Goal: Check status: Check status

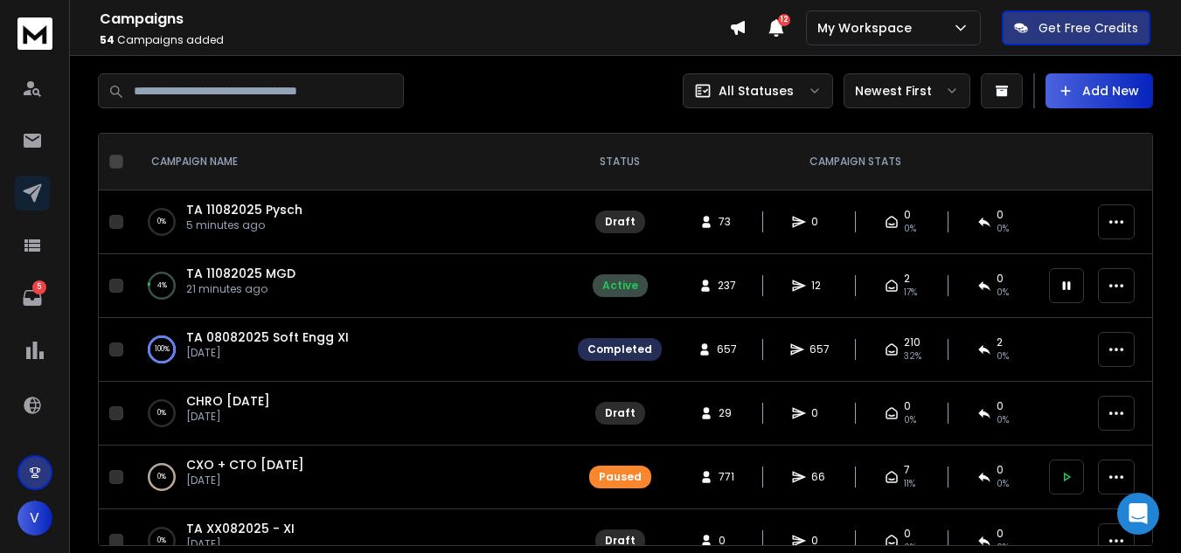
click at [246, 275] on span "TA 11082025 MGD" at bounding box center [240, 273] width 109 height 17
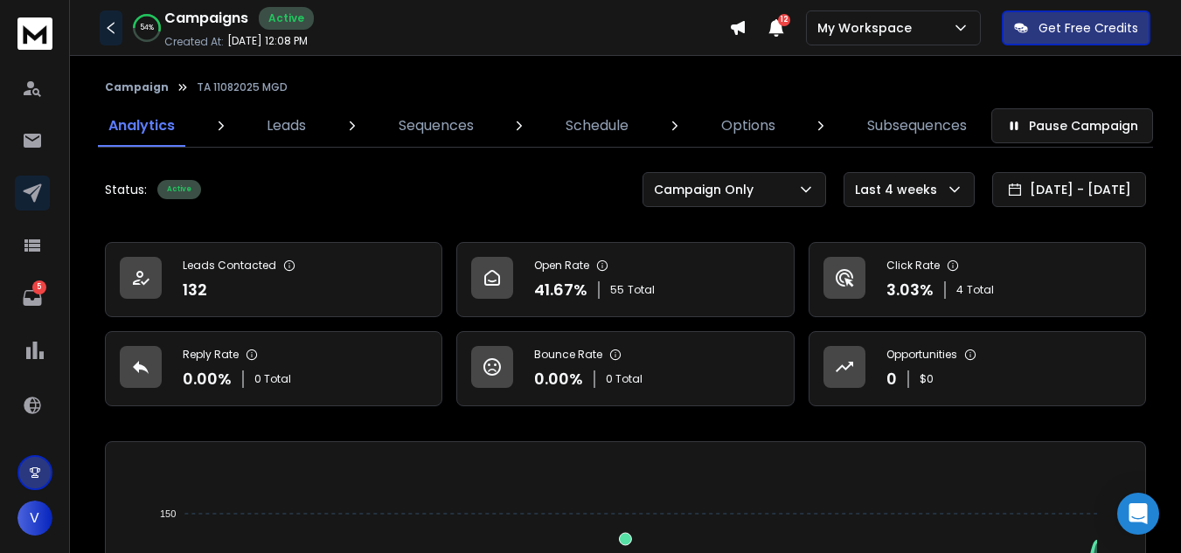
click at [109, 33] on icon at bounding box center [111, 28] width 16 height 16
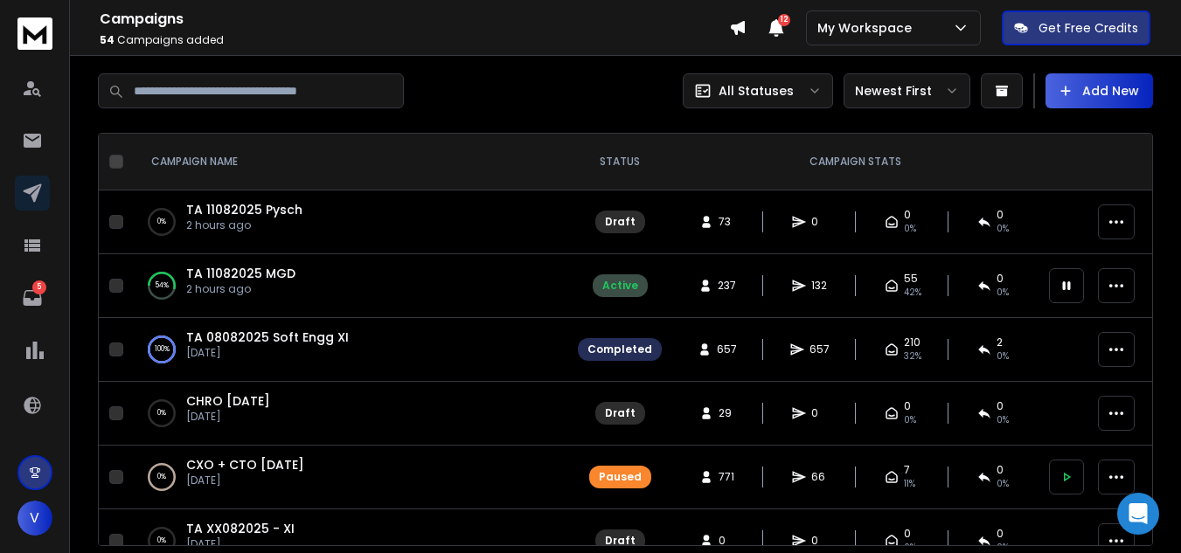
click at [249, 271] on span "TA 11082025 MGD" at bounding box center [240, 273] width 109 height 17
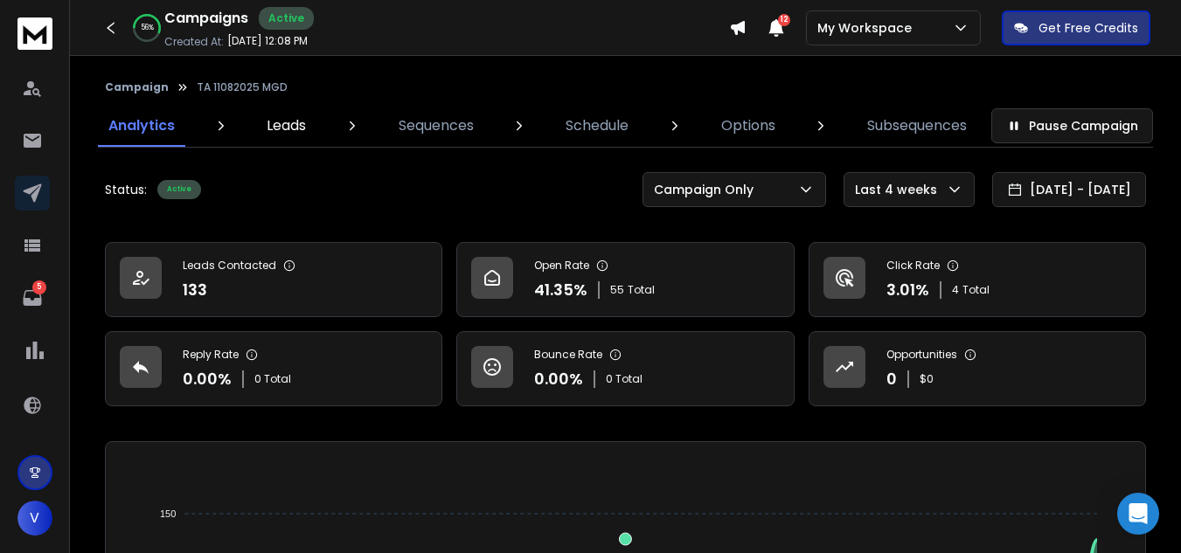
click at [302, 126] on p "Leads" at bounding box center [286, 125] width 39 height 21
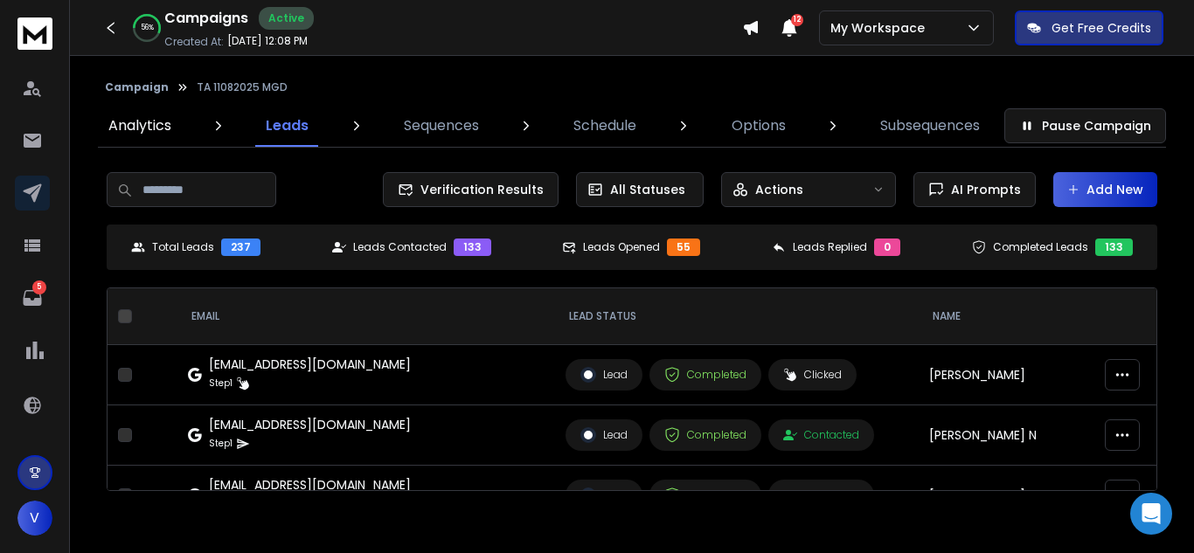
click at [156, 122] on p "Analytics" at bounding box center [139, 125] width 63 height 21
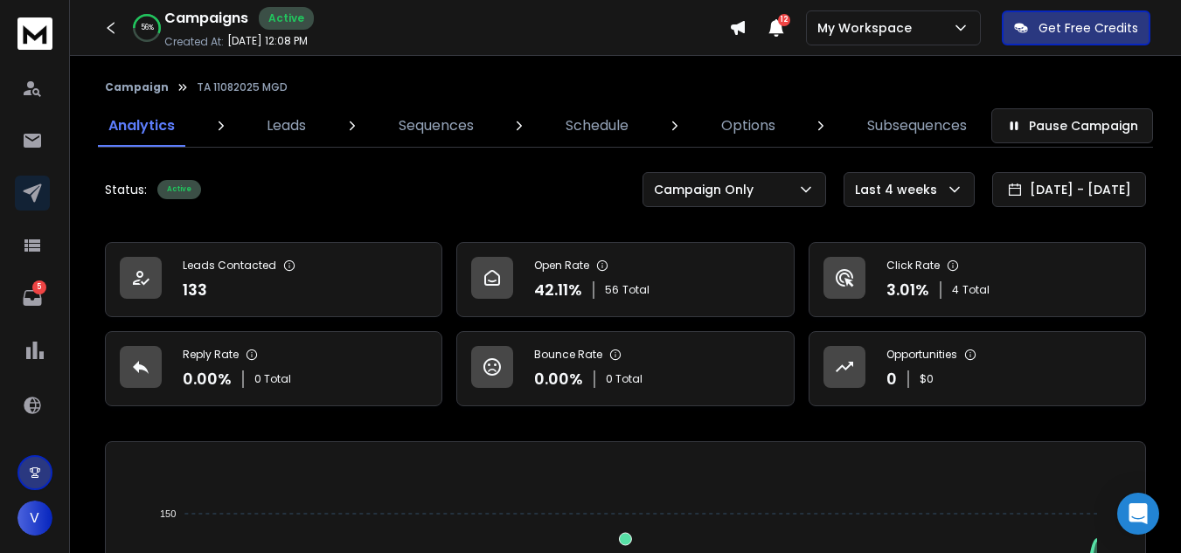
click at [152, 87] on button "Campaign" at bounding box center [137, 87] width 64 height 14
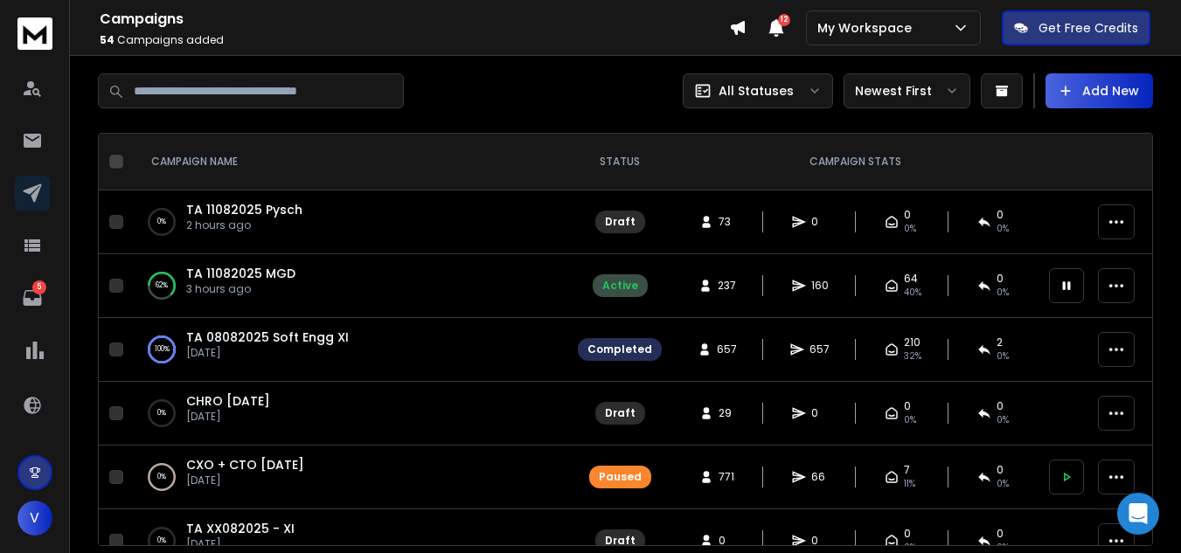
click at [246, 269] on span "TA 11082025 MGD" at bounding box center [240, 273] width 109 height 17
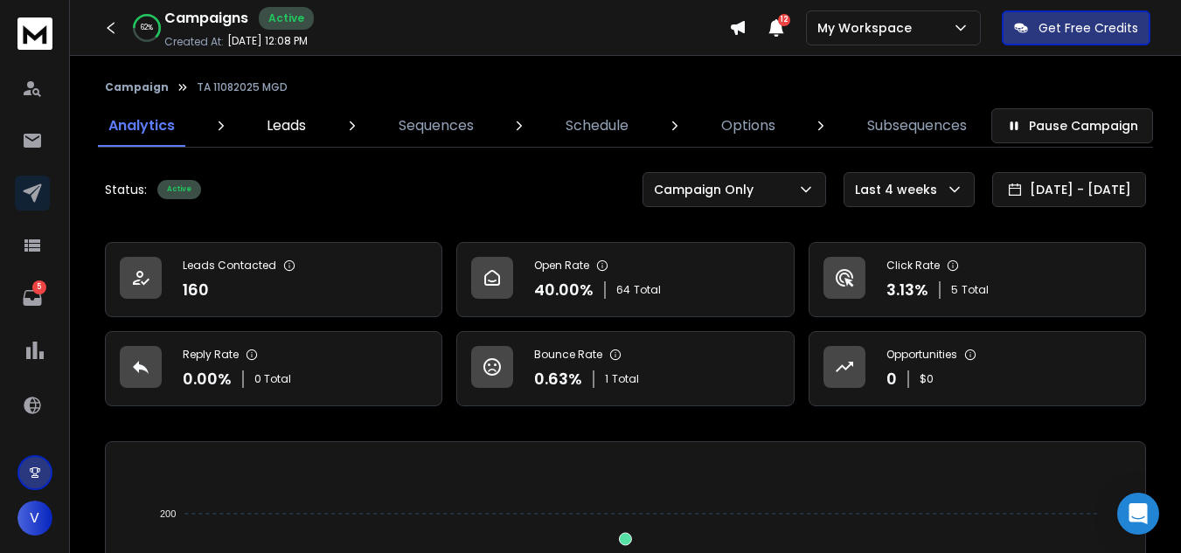
click at [274, 121] on p "Leads" at bounding box center [286, 125] width 39 height 21
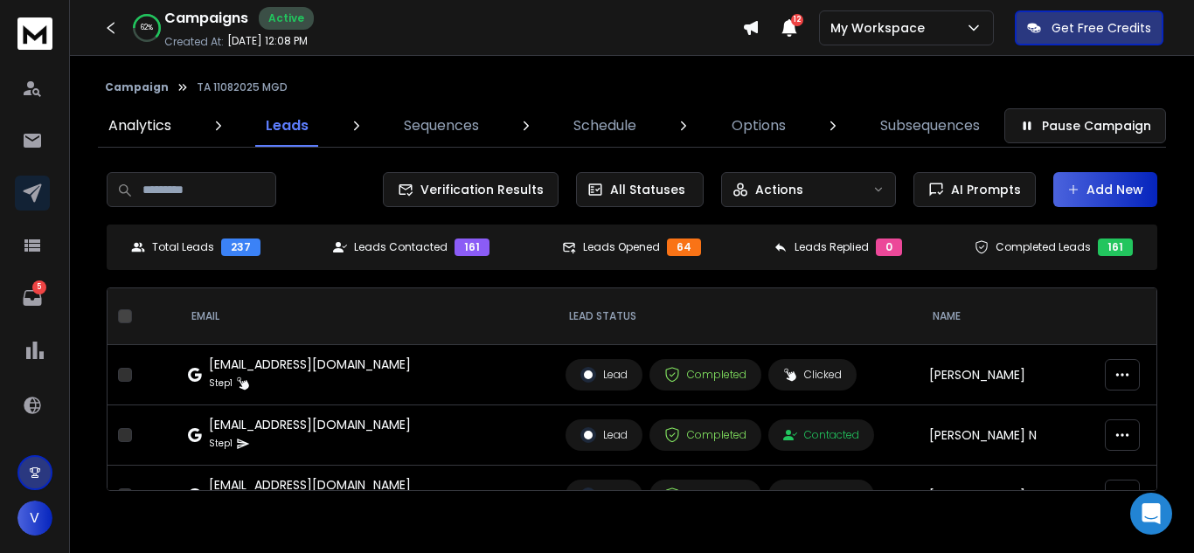
click at [149, 128] on p "Analytics" at bounding box center [139, 125] width 63 height 21
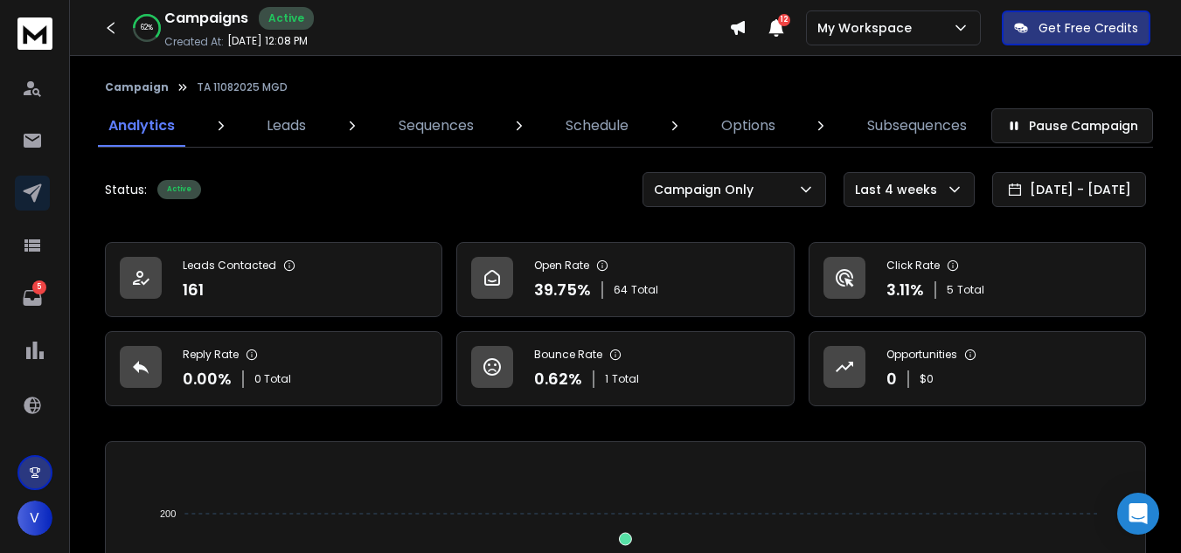
click at [121, 87] on button "Campaign" at bounding box center [137, 87] width 64 height 14
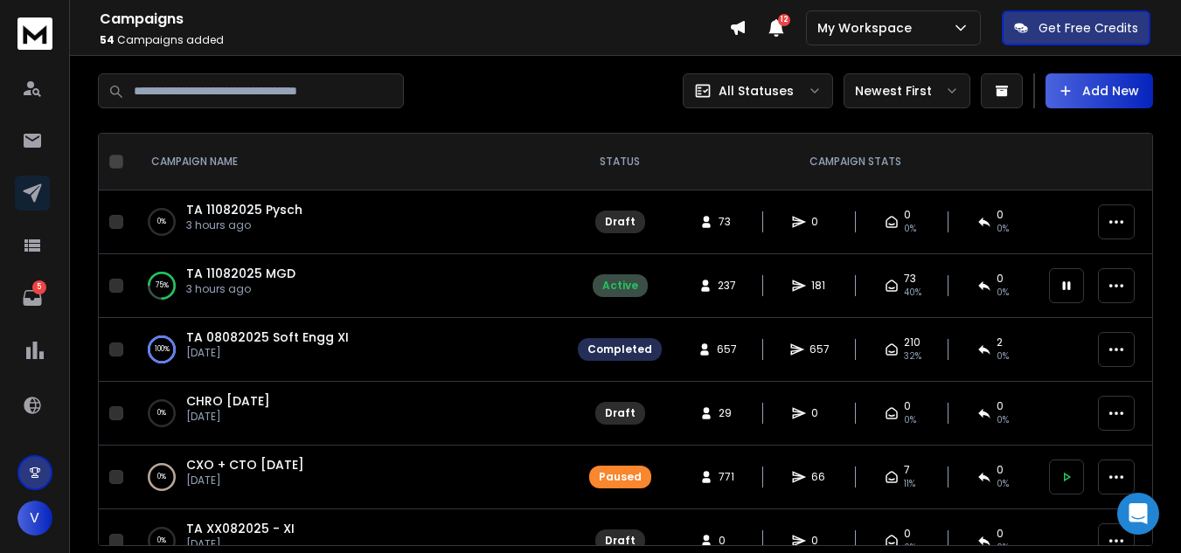
click at [231, 273] on span "TA 11082025 MGD" at bounding box center [240, 273] width 109 height 17
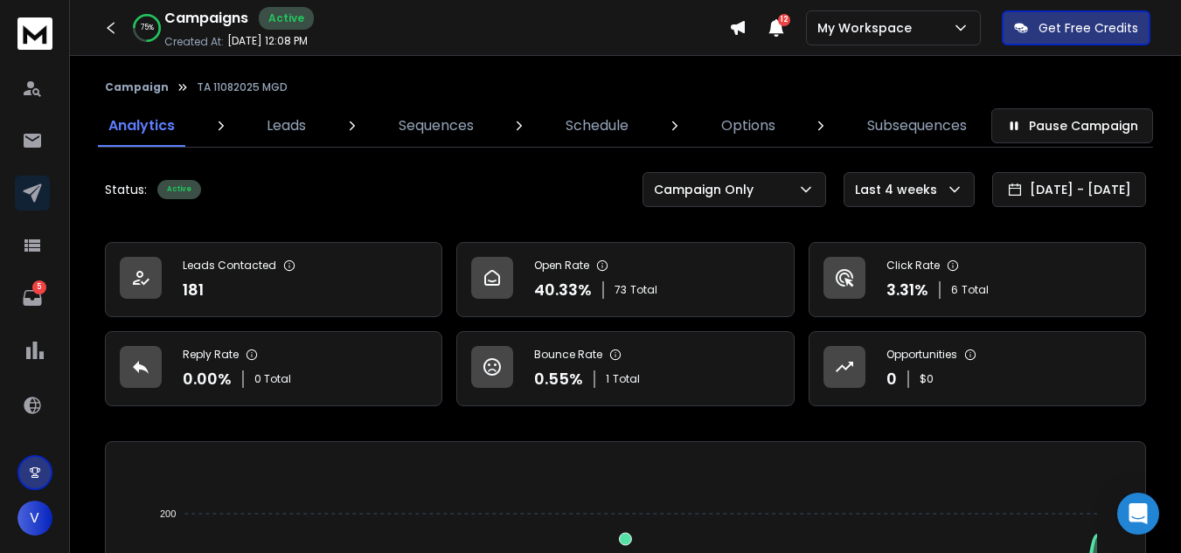
click at [127, 90] on button "Campaign" at bounding box center [137, 87] width 64 height 14
